Goal: Navigation & Orientation: Find specific page/section

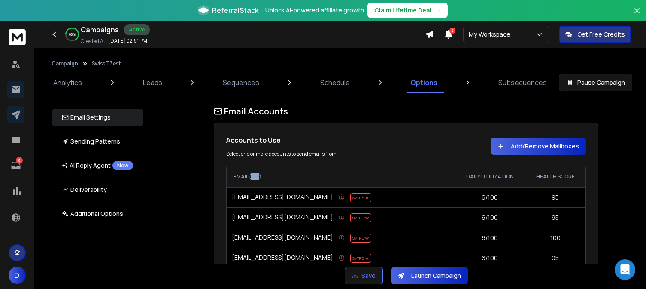
click at [14, 82] on link at bounding box center [15, 89] width 17 height 17
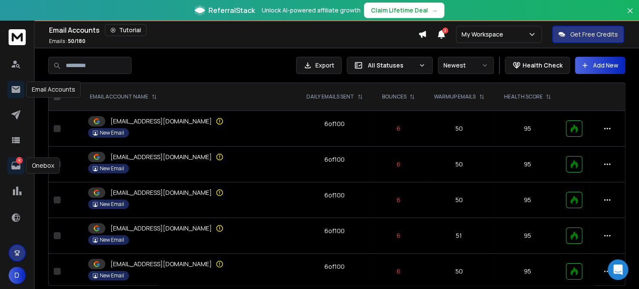
click at [16, 168] on icon at bounding box center [15, 165] width 9 height 8
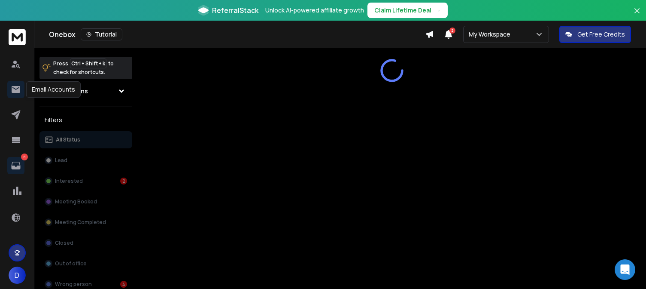
click at [19, 91] on icon at bounding box center [16, 89] width 9 height 7
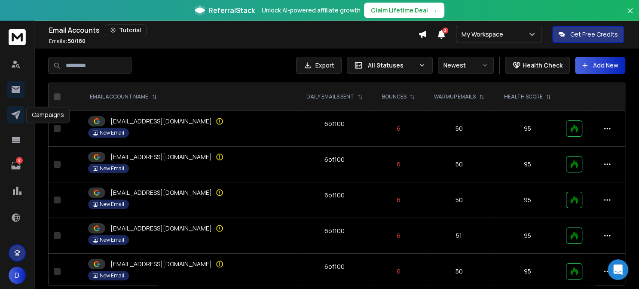
click at [15, 115] on icon at bounding box center [16, 115] width 10 height 10
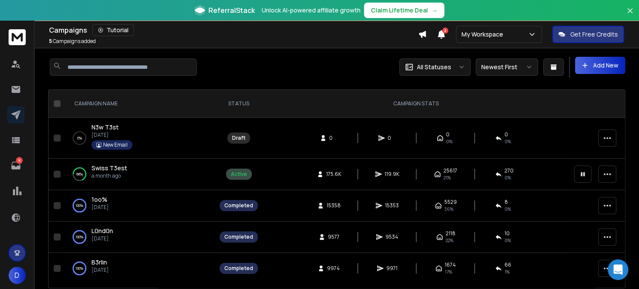
click at [579, 172] on icon at bounding box center [583, 174] width 8 height 8
